Goal: Task Accomplishment & Management: Manage account settings

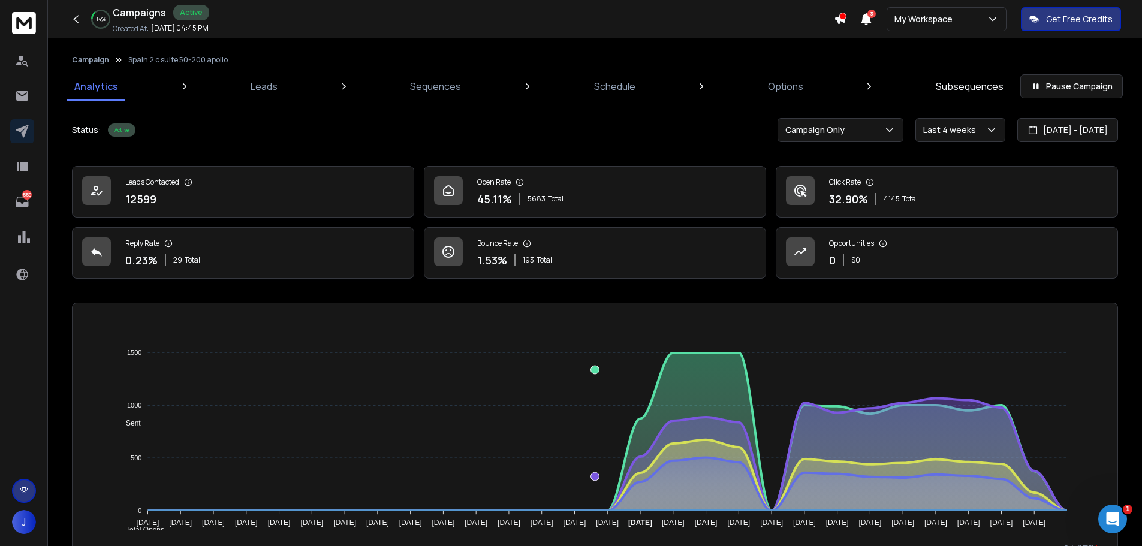
click at [947, 87] on p "Subsequences" at bounding box center [969, 86] width 68 height 14
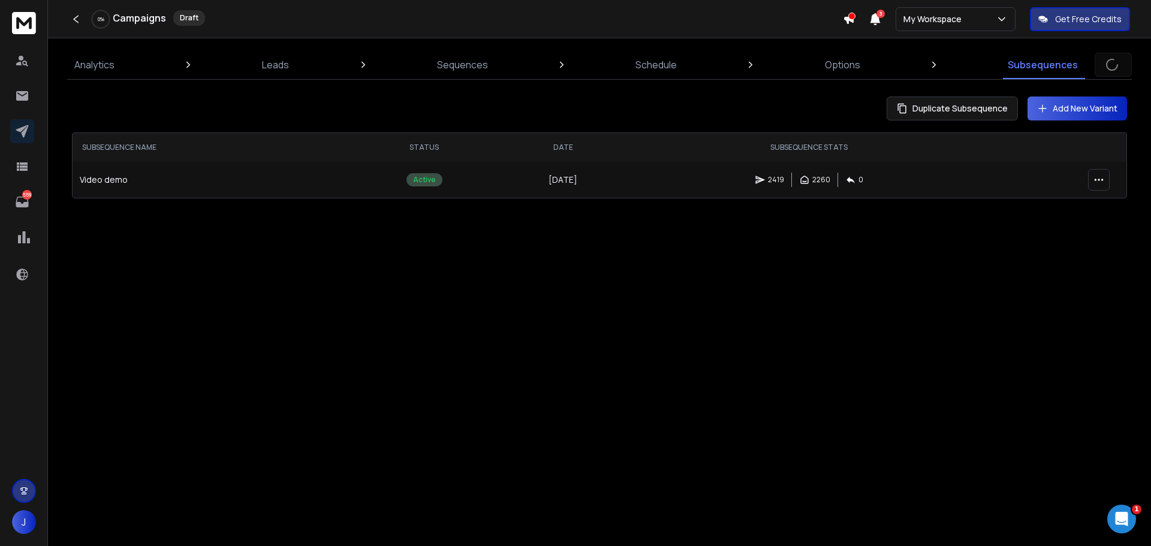
click at [107, 176] on td "Video demo" at bounding box center [211, 180] width 277 height 36
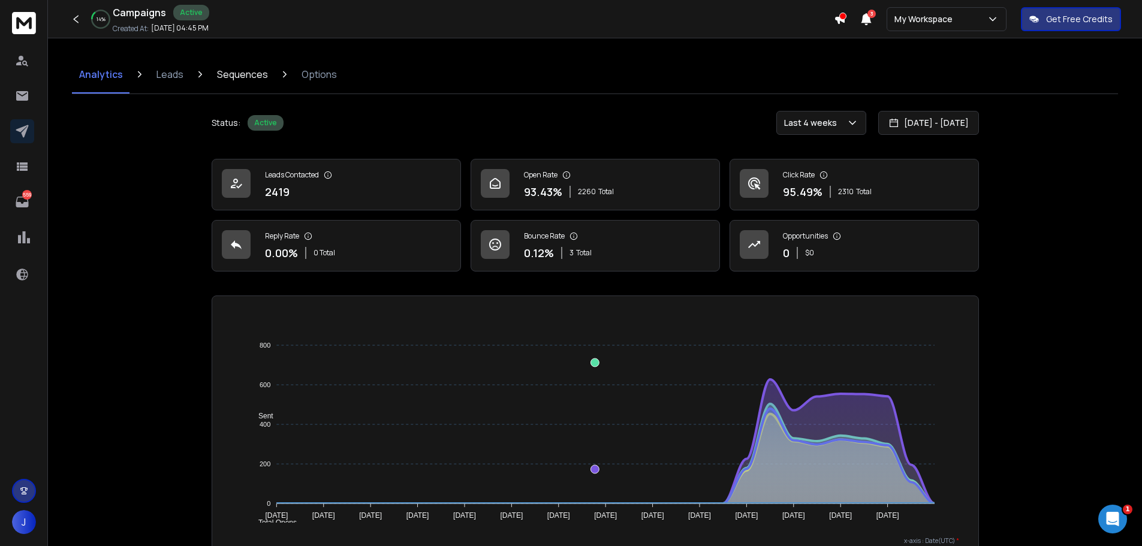
click at [237, 73] on p "Sequences" at bounding box center [242, 74] width 51 height 14
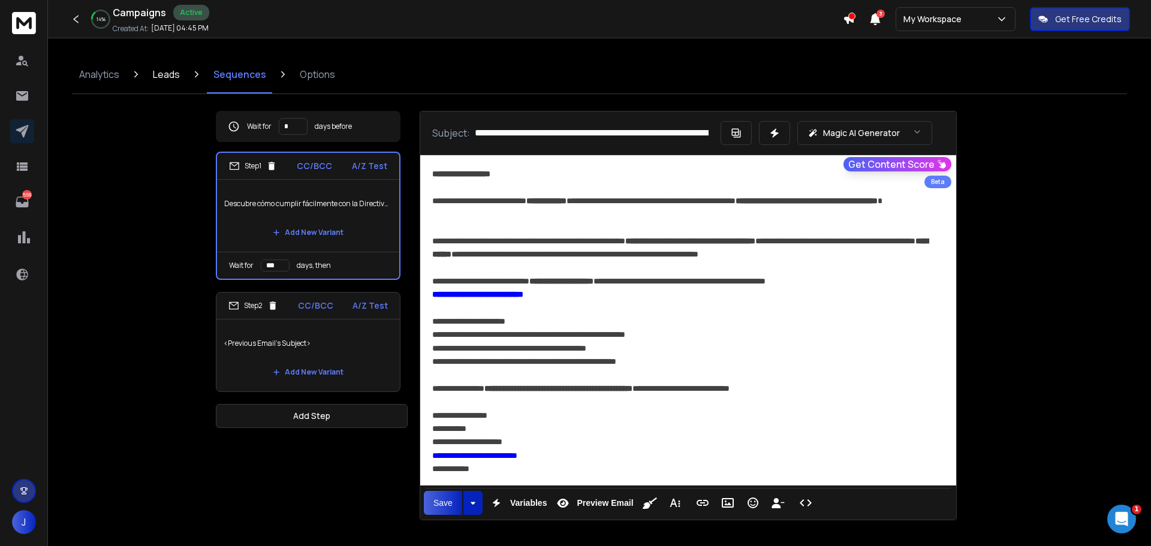
click at [166, 73] on p "Leads" at bounding box center [166, 74] width 27 height 14
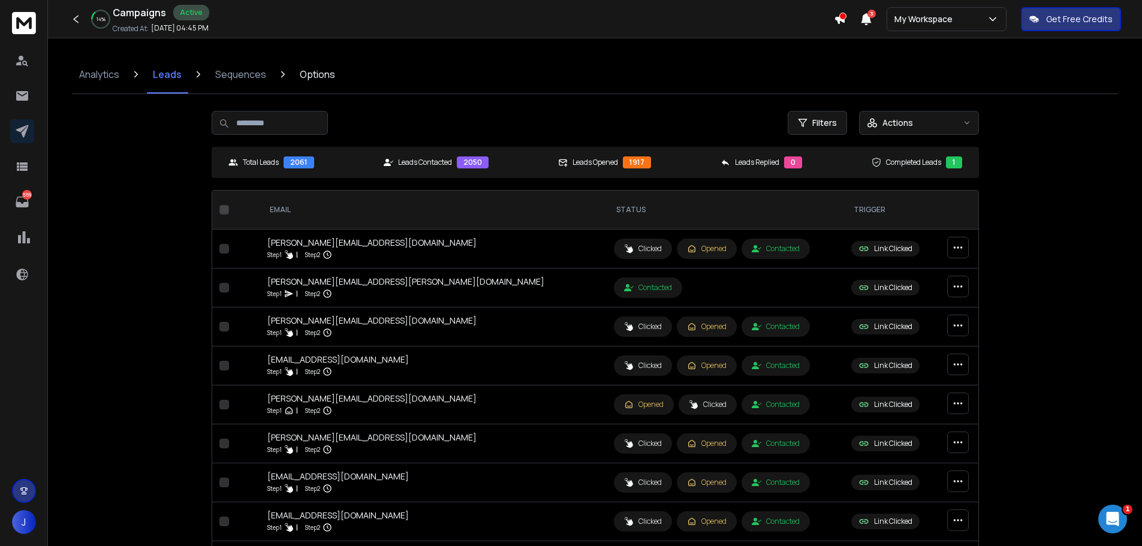
click at [304, 72] on p "Options" at bounding box center [317, 74] width 35 height 14
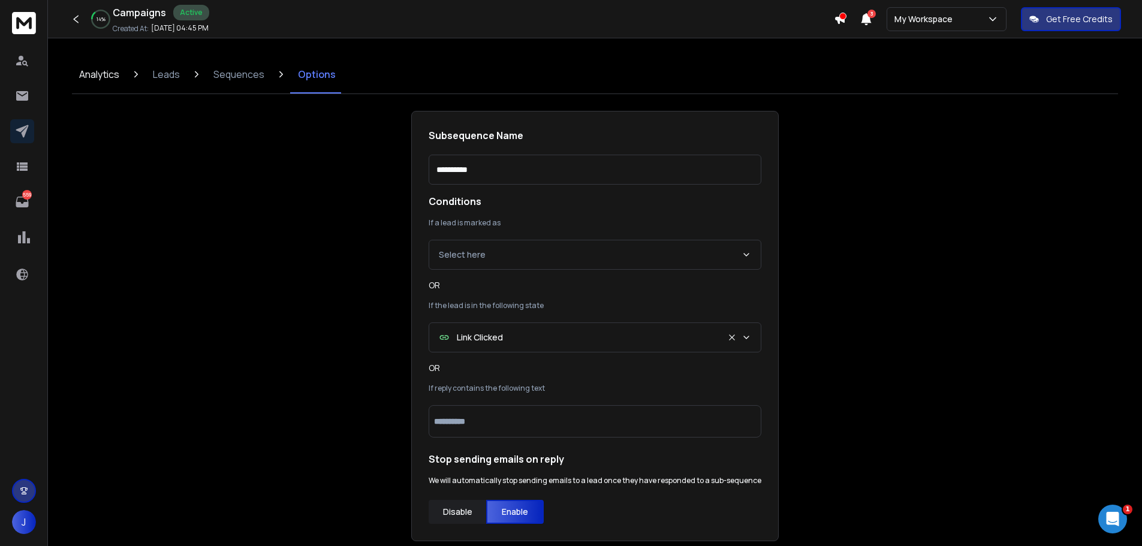
click at [108, 74] on p "Analytics" at bounding box center [99, 74] width 40 height 14
